Goal: Navigation & Orientation: Find specific page/section

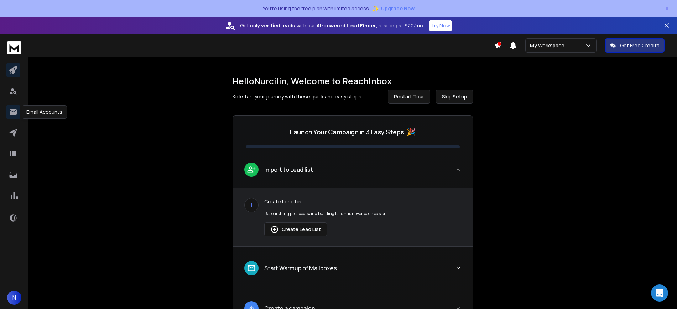
click at [16, 115] on icon at bounding box center [13, 112] width 9 height 9
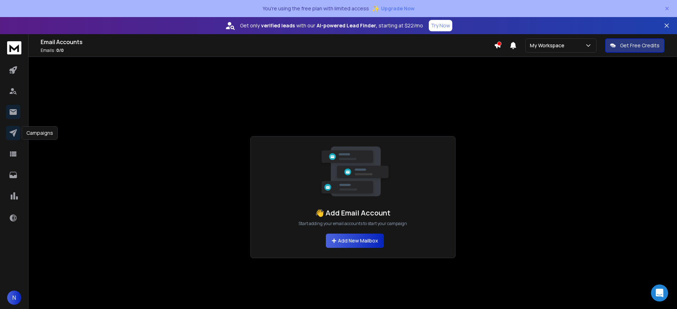
click at [17, 135] on link at bounding box center [13, 133] width 14 height 14
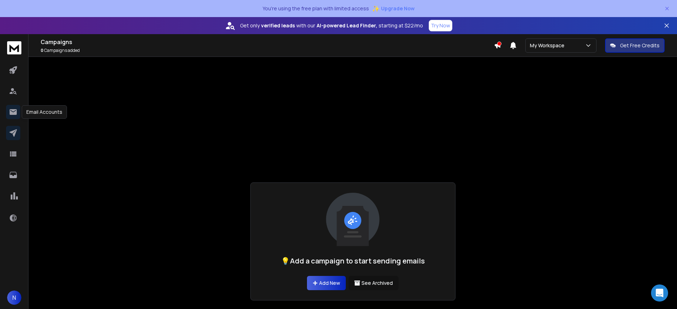
click at [11, 111] on icon at bounding box center [13, 112] width 7 height 6
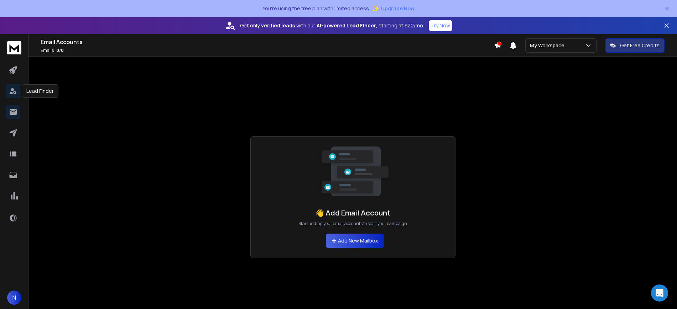
click at [16, 90] on icon at bounding box center [13, 91] width 9 height 9
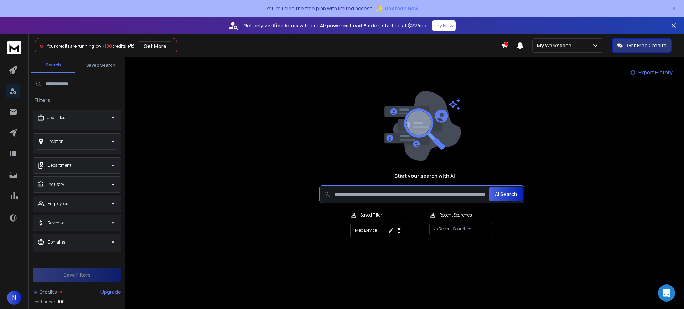
click at [236, 114] on div "Export History Start your search with AI" at bounding box center [422, 123] width 570 height 114
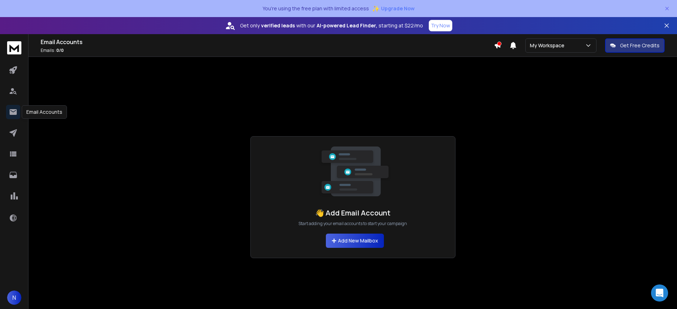
click at [18, 114] on link at bounding box center [13, 112] width 14 height 14
click at [11, 114] on icon at bounding box center [13, 112] width 7 height 6
